Goal: Task Accomplishment & Management: Use online tool/utility

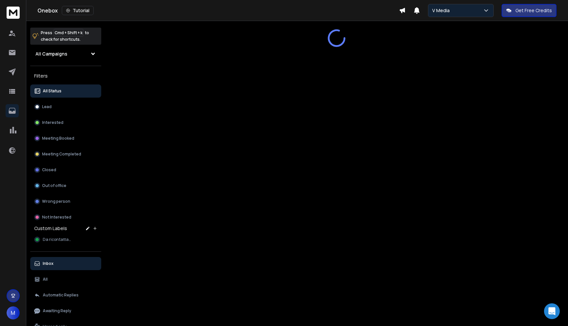
click at [451, 9] on p "V Media" at bounding box center [442, 10] width 20 height 7
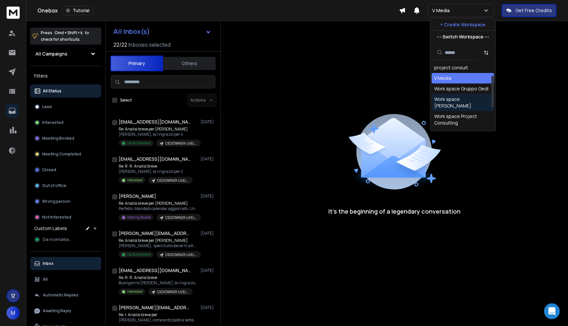
scroll to position [24, 0]
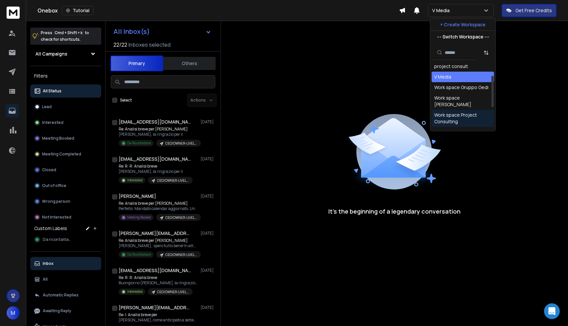
click at [460, 112] on div "Work space Project Consulting" at bounding box center [462, 118] width 57 height 13
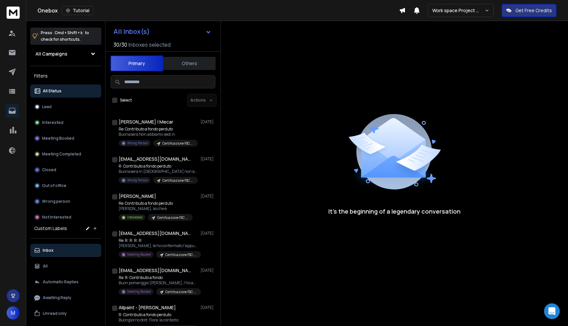
click at [196, 62] on button "Others" at bounding box center [189, 63] width 53 height 14
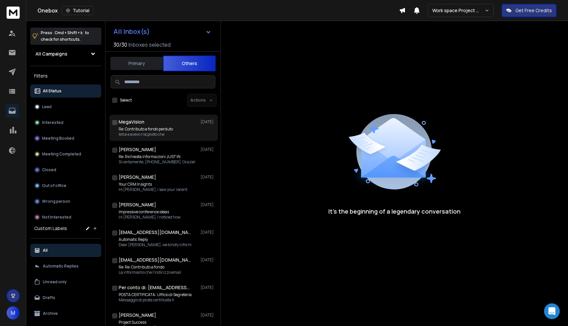
click at [188, 135] on div "Re: Contributo a fondo perduto letta e avevo riscposto che" at bounding box center [167, 131] width 97 height 11
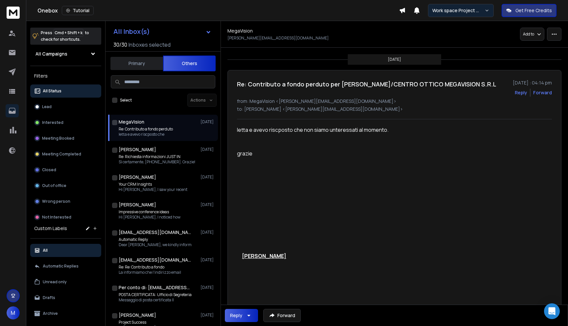
click at [484, 7] on p "Work space Project Consulting" at bounding box center [458, 10] width 52 height 7
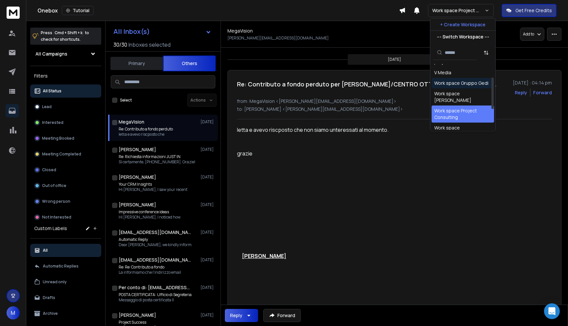
scroll to position [28, 0]
click at [454, 125] on div "Work space Stratosoftware" at bounding box center [462, 131] width 57 height 13
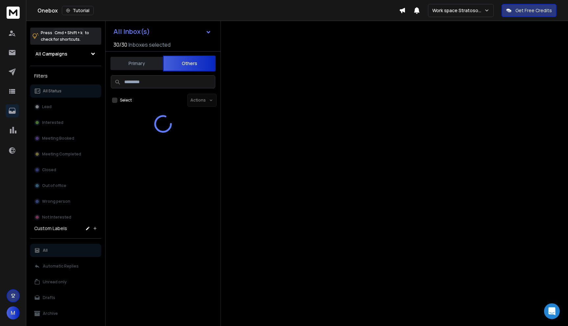
click at [197, 63] on button "Others" at bounding box center [189, 64] width 53 height 16
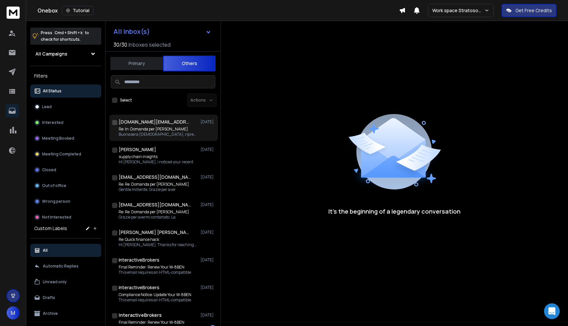
click at [176, 136] on p "Buonasera [DEMOGRAPHIC_DATA], riprendo ora la sua" at bounding box center [158, 134] width 79 height 5
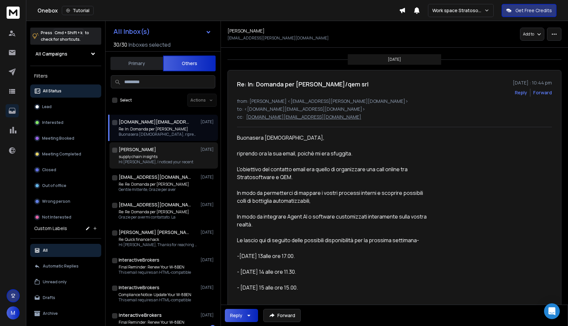
click at [152, 150] on h1 "[PERSON_NAME]" at bounding box center [137, 149] width 37 height 7
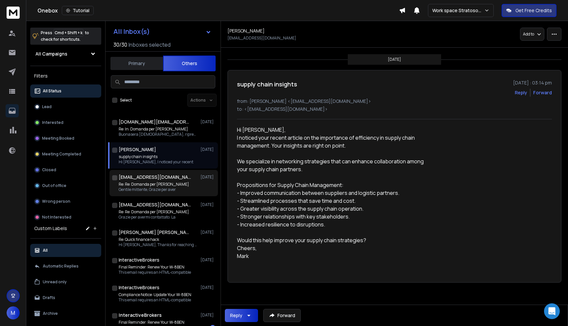
click at [167, 185] on p "Re: Re: Domanda per [PERSON_NAME]" at bounding box center [154, 184] width 70 height 5
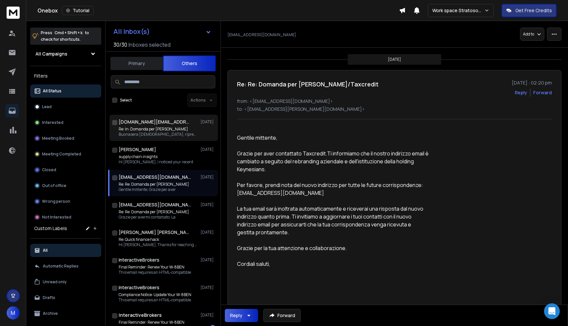
click at [173, 130] on p "Re: In: Domanda per [PERSON_NAME]" at bounding box center [158, 128] width 79 height 5
